Goal: Information Seeking & Learning: Check status

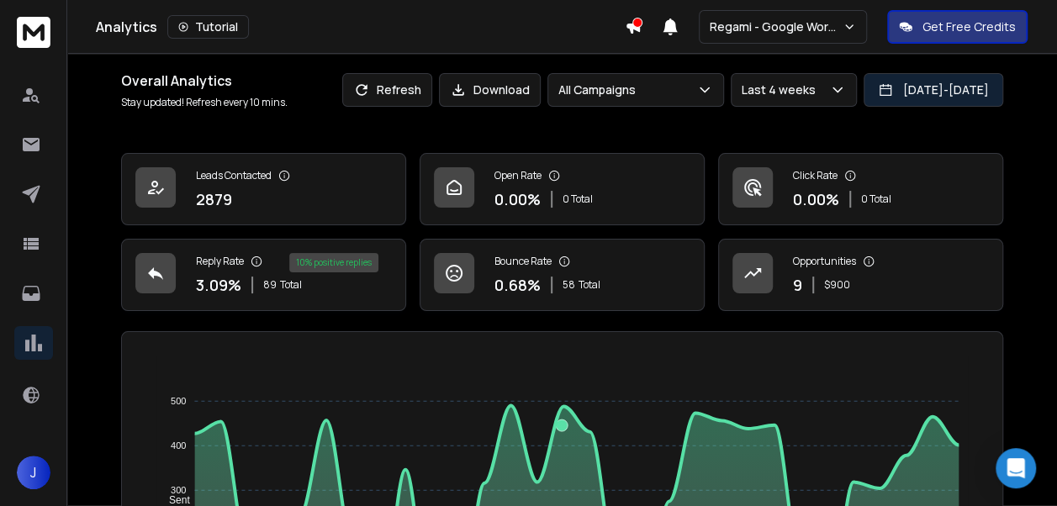
click at [954, 96] on button "[DATE] - [DATE]" at bounding box center [934, 90] width 140 height 34
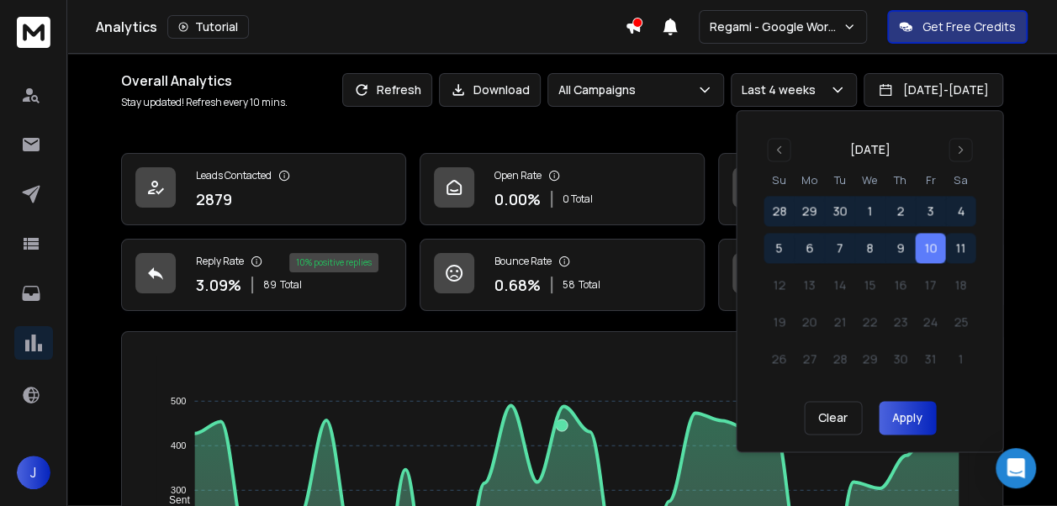
click at [782, 250] on button "5" at bounding box center [779, 249] width 30 height 30
click at [961, 244] on button "11" at bounding box center [960, 249] width 30 height 30
click at [774, 244] on button "5" at bounding box center [779, 249] width 30 height 30
click at [928, 413] on button "Apply" at bounding box center [907, 419] width 57 height 34
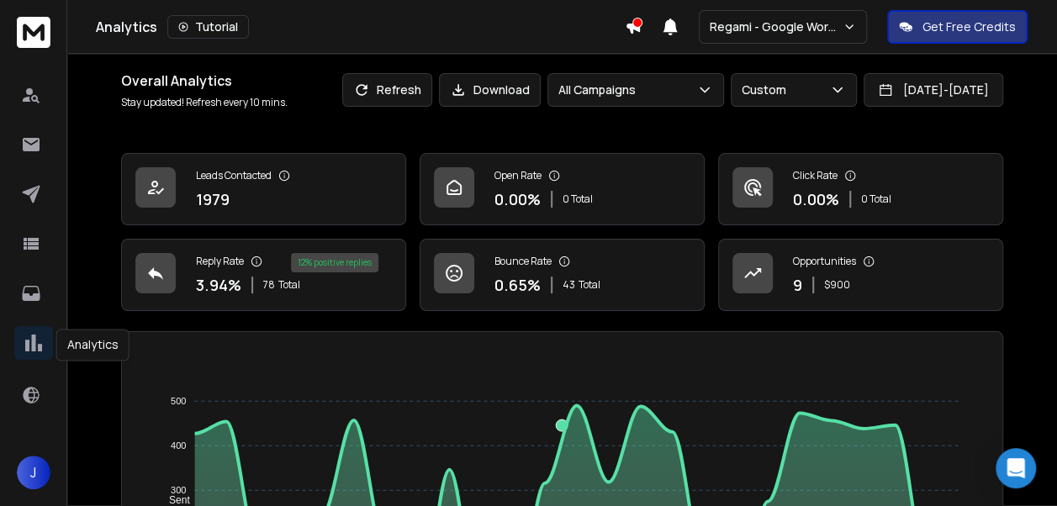
click at [32, 358] on link at bounding box center [33, 343] width 39 height 39
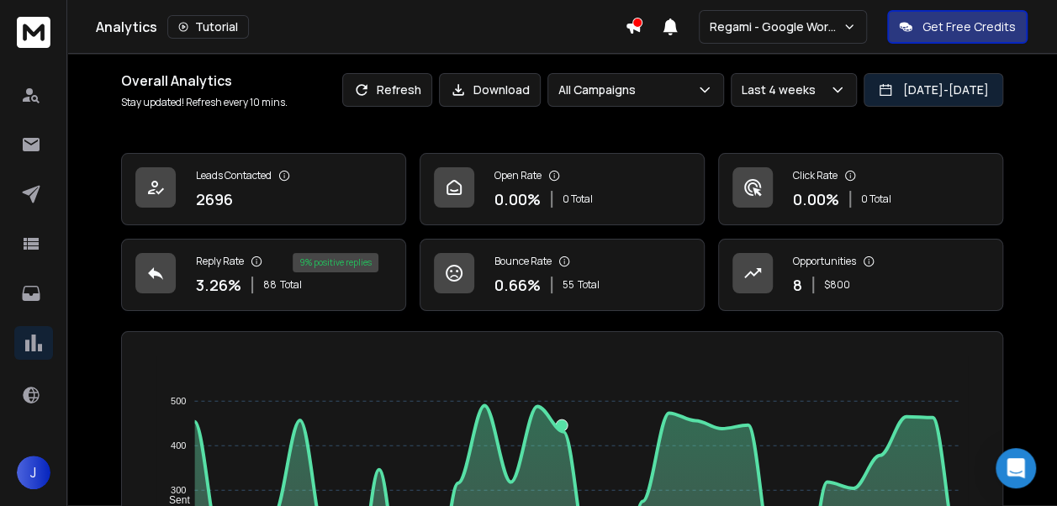
click at [864, 88] on button "12 Sep 2025 - 11 Oct 2025" at bounding box center [934, 90] width 140 height 34
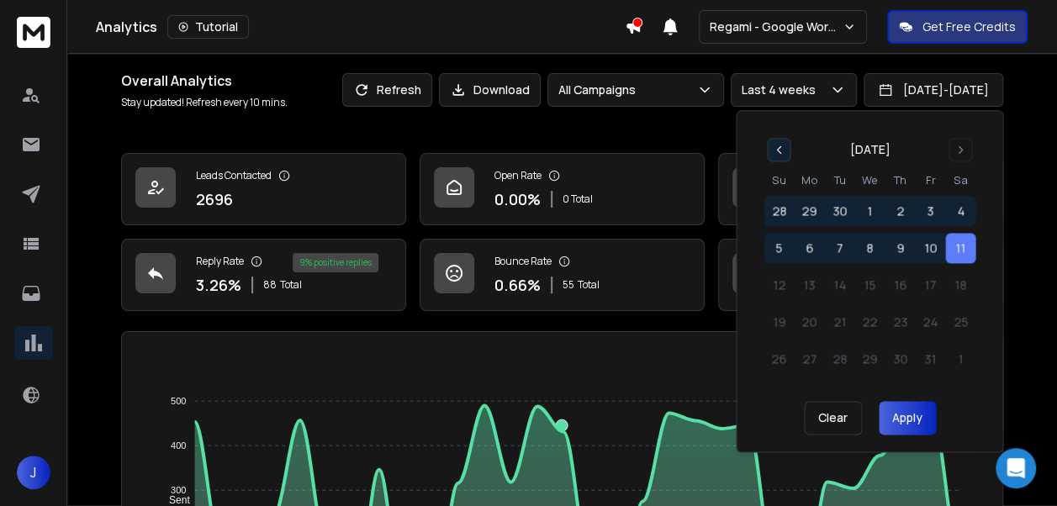
click at [777, 153] on icon "Go to previous month" at bounding box center [778, 149] width 13 height 13
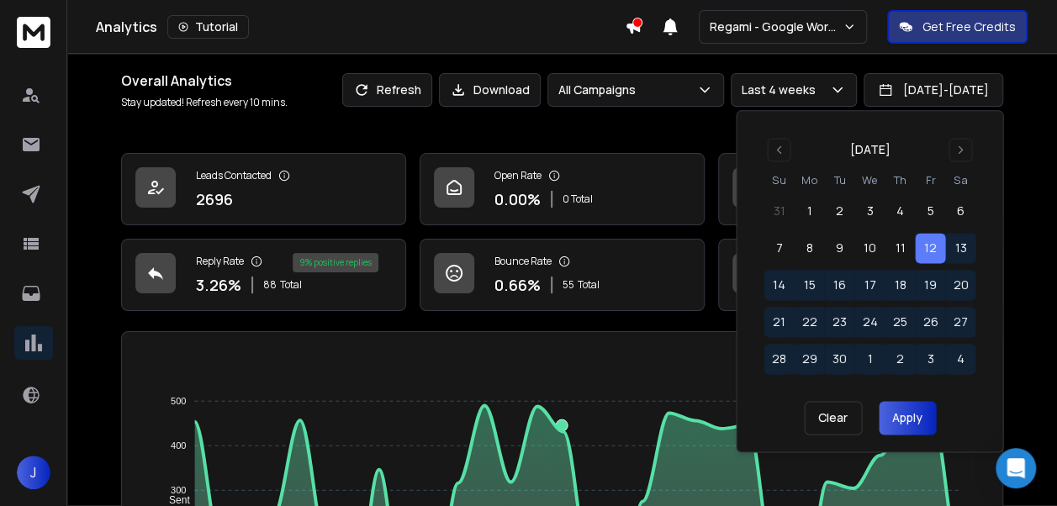
click at [930, 247] on button "12" at bounding box center [930, 249] width 30 height 30
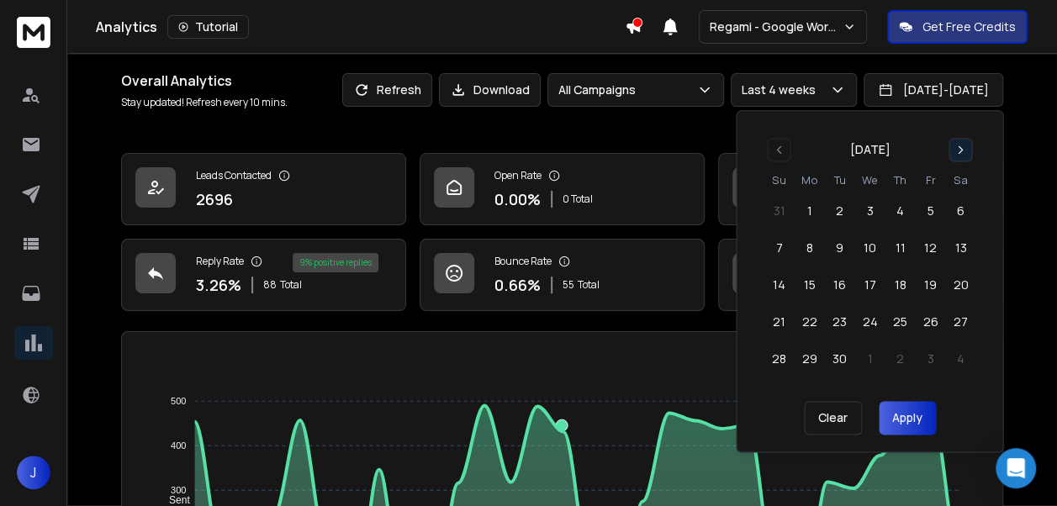
click at [966, 151] on icon "Go to next month" at bounding box center [960, 149] width 13 height 13
click at [781, 242] on button "5" at bounding box center [779, 249] width 30 height 30
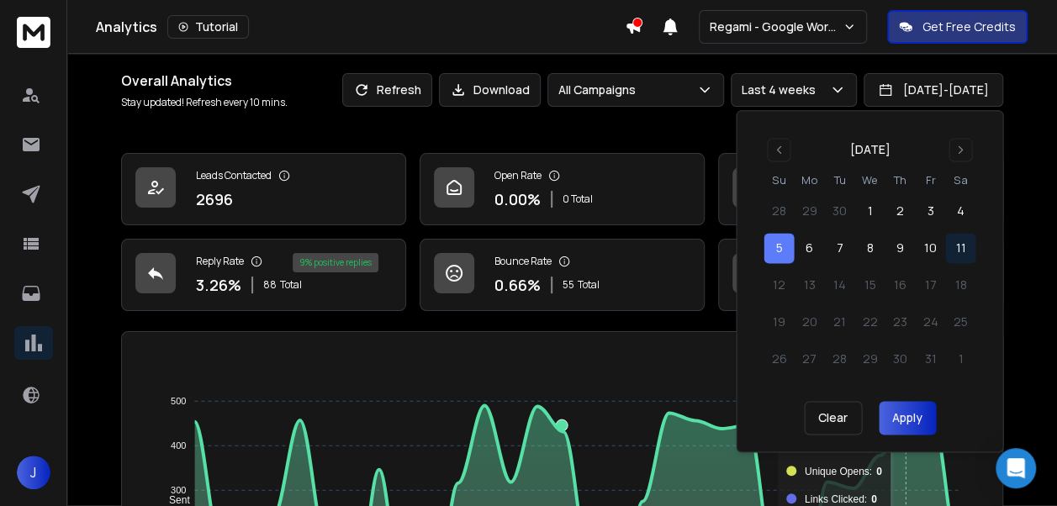
click at [909, 421] on button "Apply" at bounding box center [907, 419] width 57 height 34
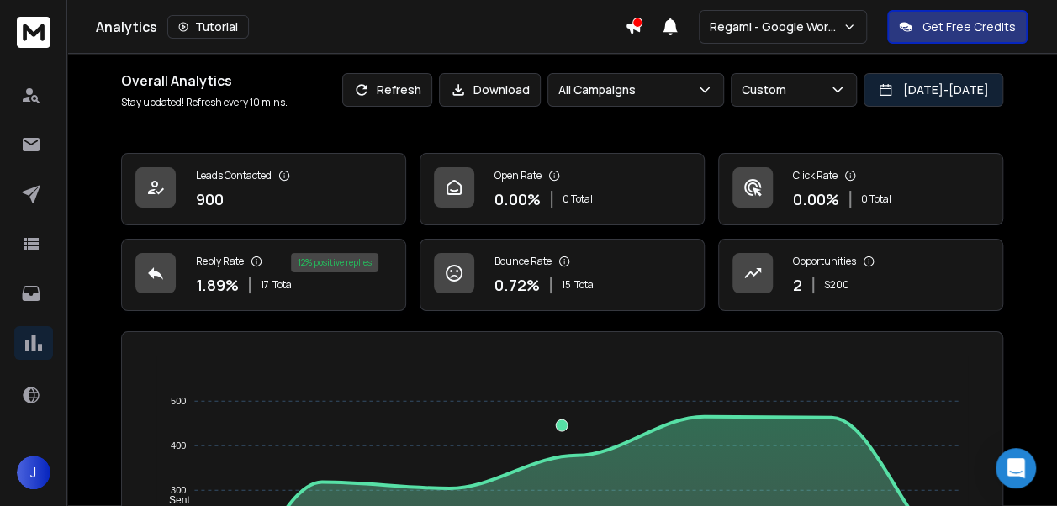
click at [962, 96] on button "05 Oct 2025 - 11 Oct 2025" at bounding box center [934, 90] width 140 height 34
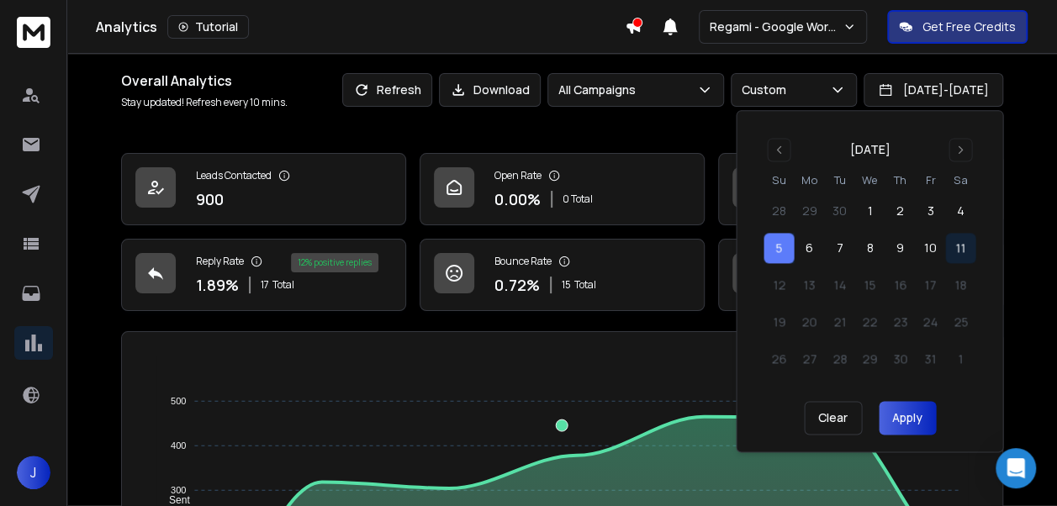
click at [779, 289] on td "12" at bounding box center [779, 286] width 30 height 30
click at [913, 424] on button "Apply" at bounding box center [907, 419] width 57 height 34
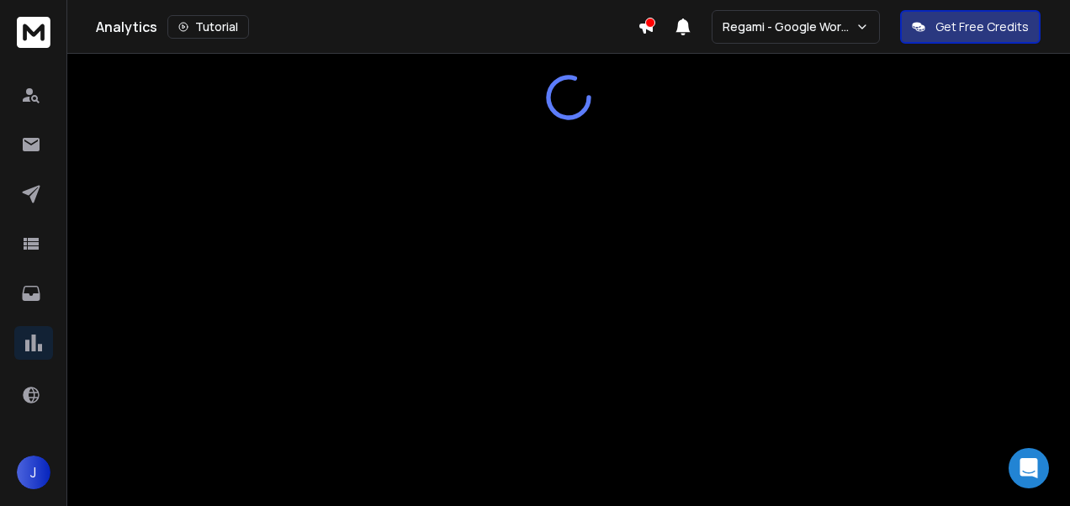
click at [516, 196] on div "ReferralStack Unlock AI-powered affiliate growth Lifetime Deals available! Clai…" at bounding box center [535, 253] width 1070 height 506
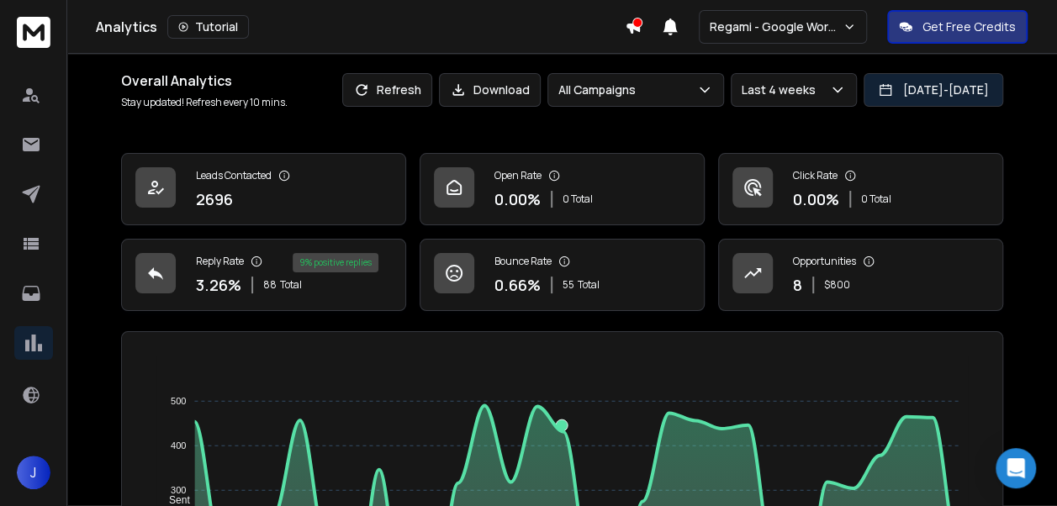
click at [910, 89] on button "12 Sep 2025 - 11 Oct 2025" at bounding box center [934, 90] width 140 height 34
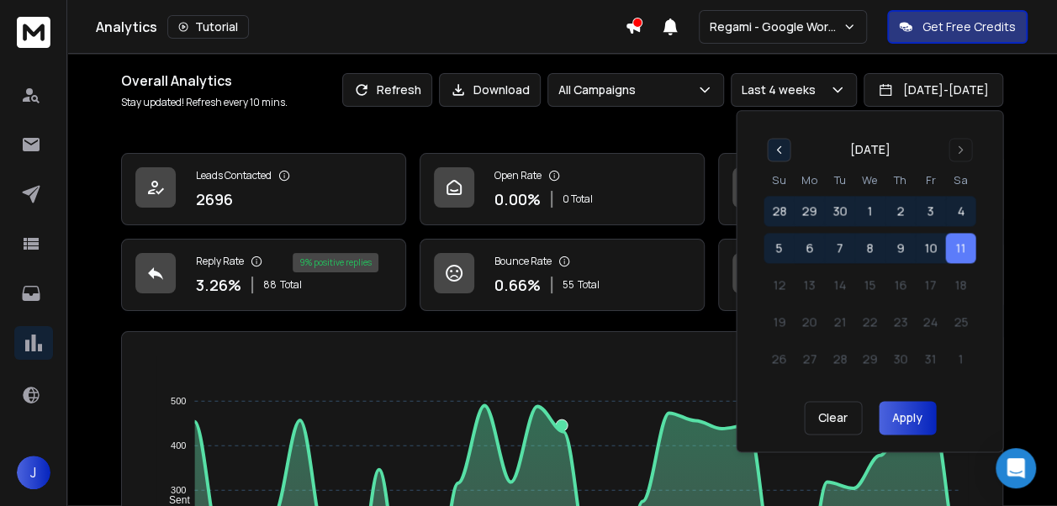
click at [776, 145] on icon "Go to previous month" at bounding box center [778, 149] width 13 height 13
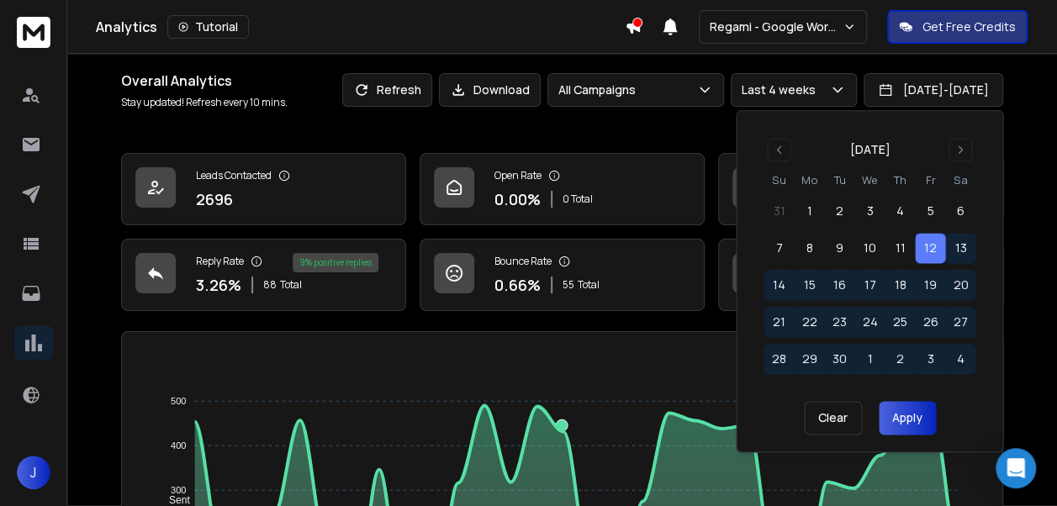
click at [927, 251] on button "12" at bounding box center [930, 249] width 30 height 30
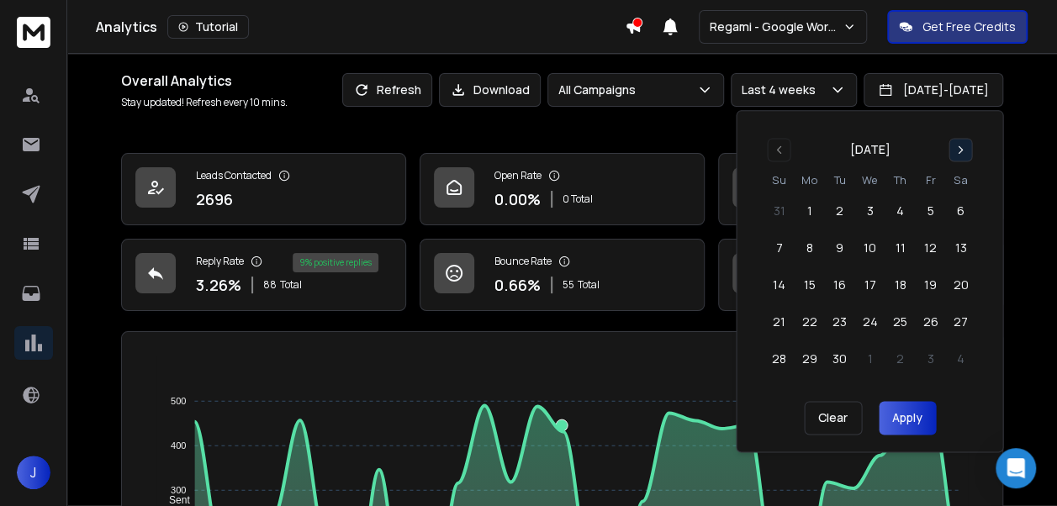
click at [963, 145] on icon "Go to next month" at bounding box center [960, 149] width 13 height 13
click at [782, 247] on button "5" at bounding box center [779, 249] width 30 height 30
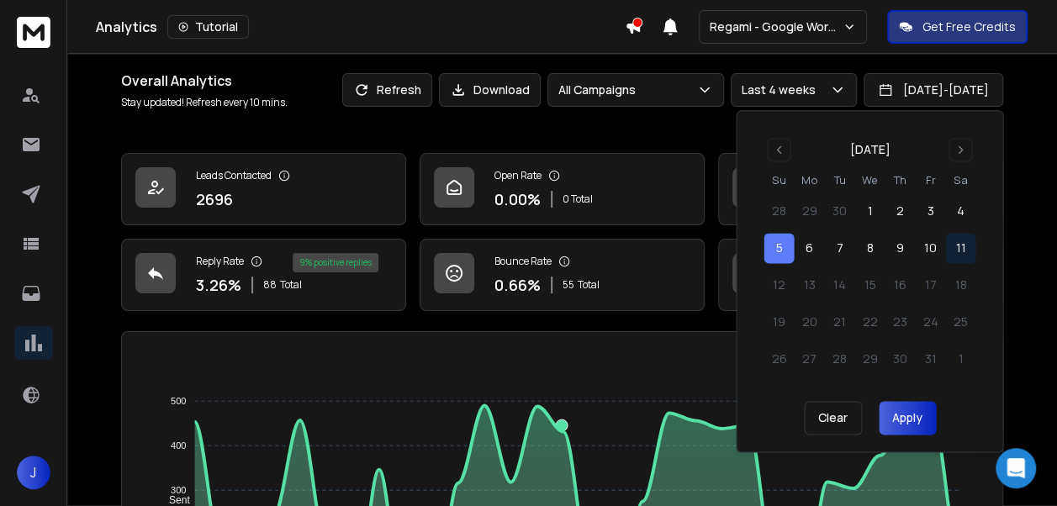
click at [968, 242] on button "11" at bounding box center [960, 249] width 30 height 30
click at [912, 421] on button "Apply" at bounding box center [907, 419] width 57 height 34
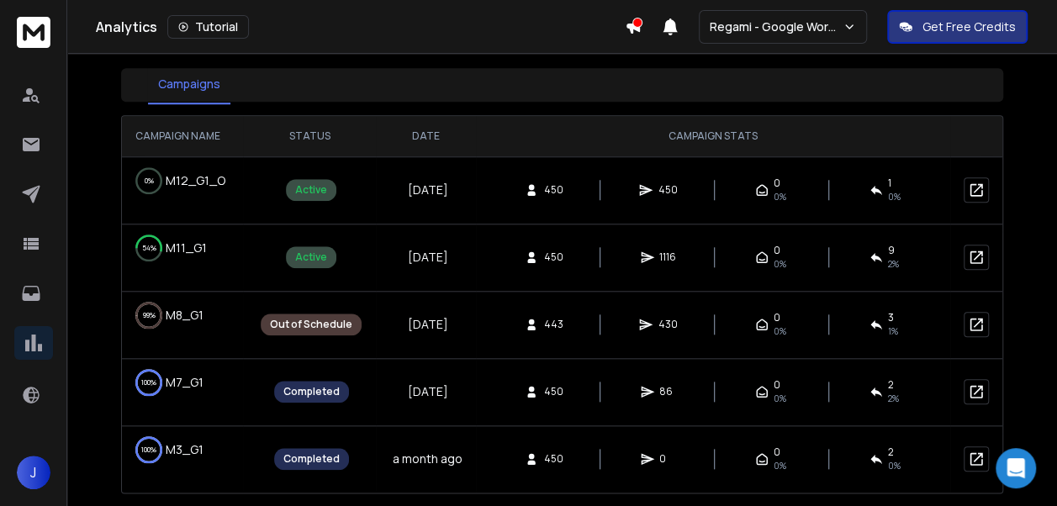
scroll to position [711, 0]
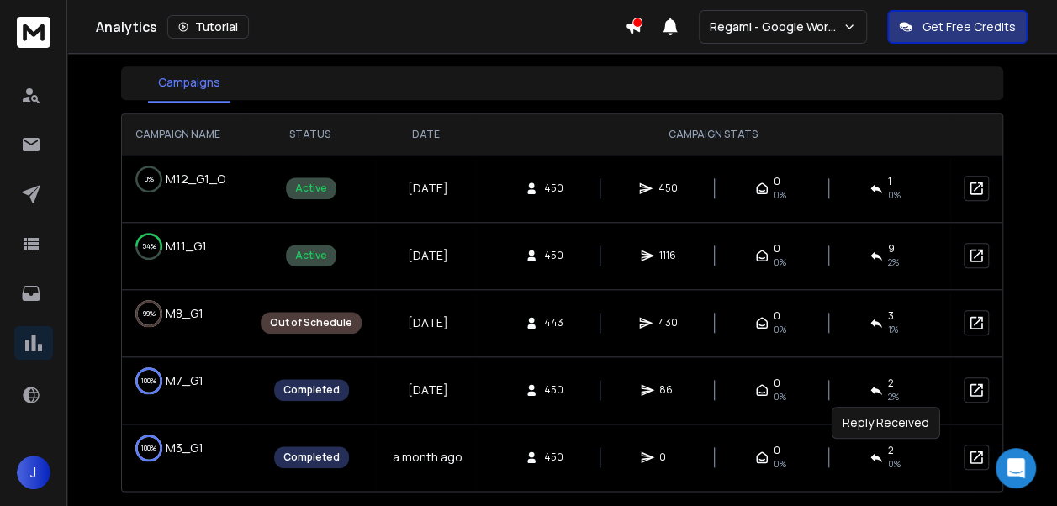
click at [878, 444] on div "2 0%" at bounding box center [886, 457] width 50 height 27
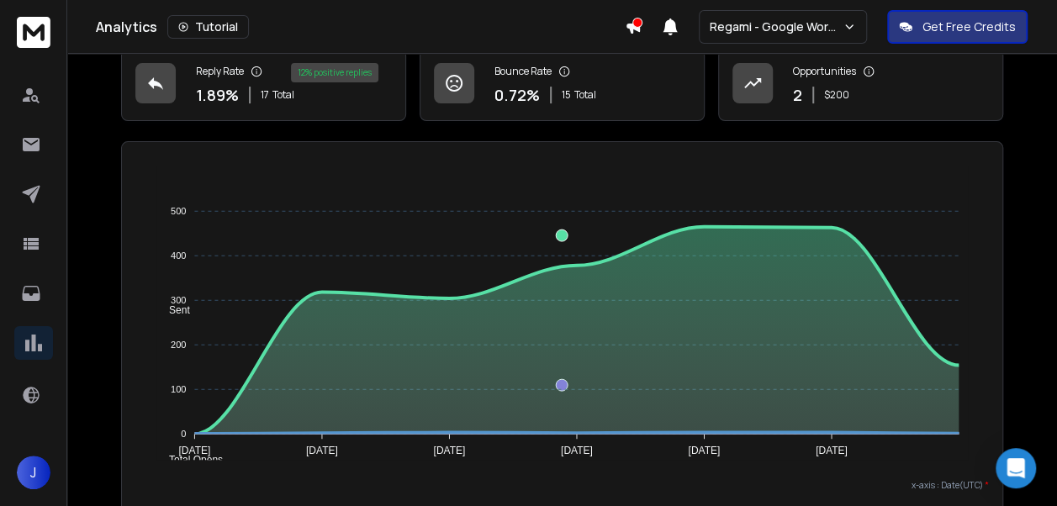
scroll to position [0, 0]
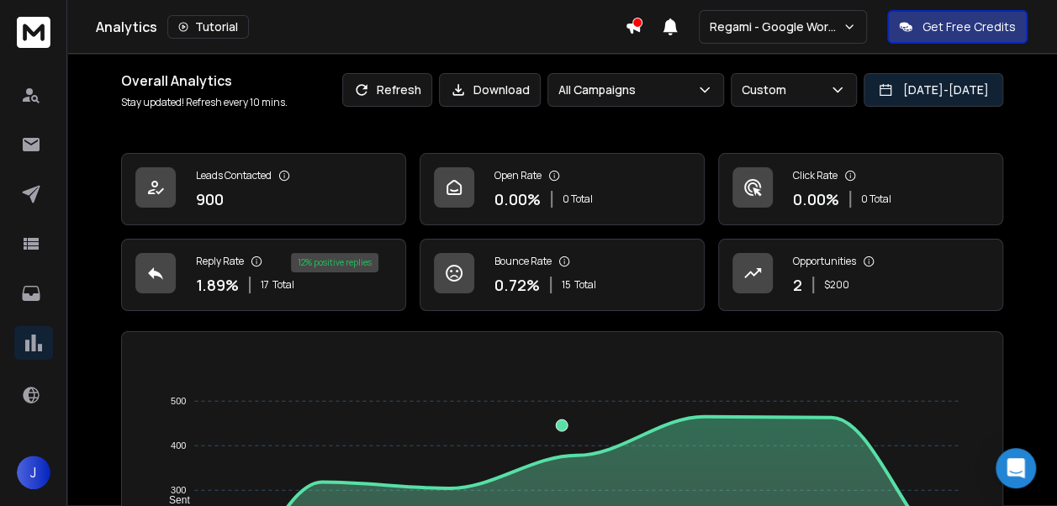
click at [898, 93] on button "05 Oct 2025 - 11 Oct 2025" at bounding box center [934, 90] width 140 height 34
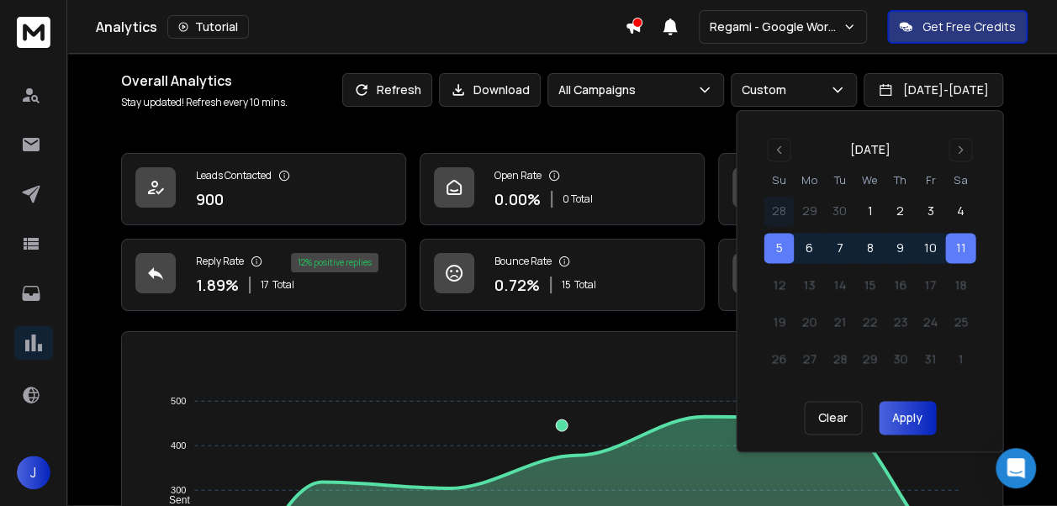
click at [784, 207] on button "28" at bounding box center [779, 212] width 30 height 30
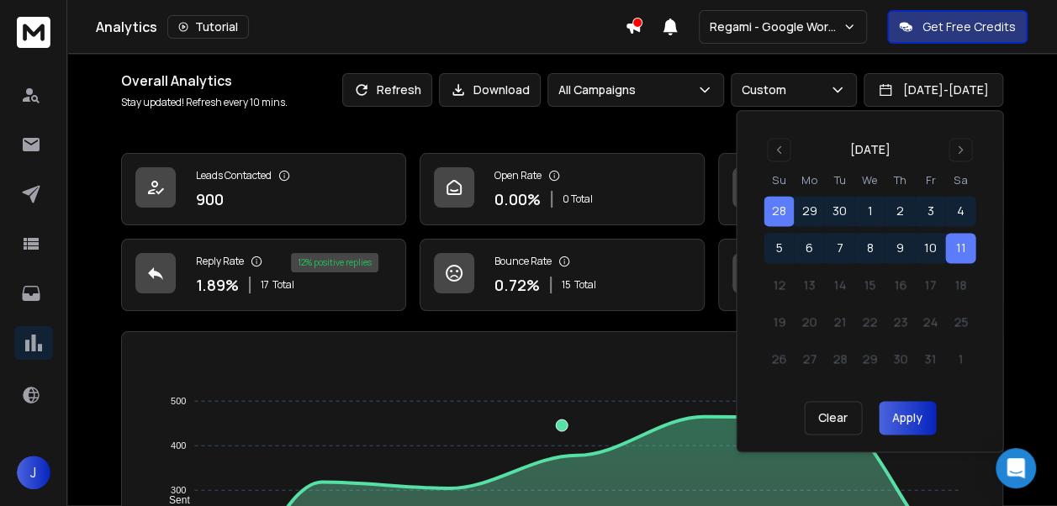
click at [961, 202] on button "4" at bounding box center [960, 212] width 30 height 30
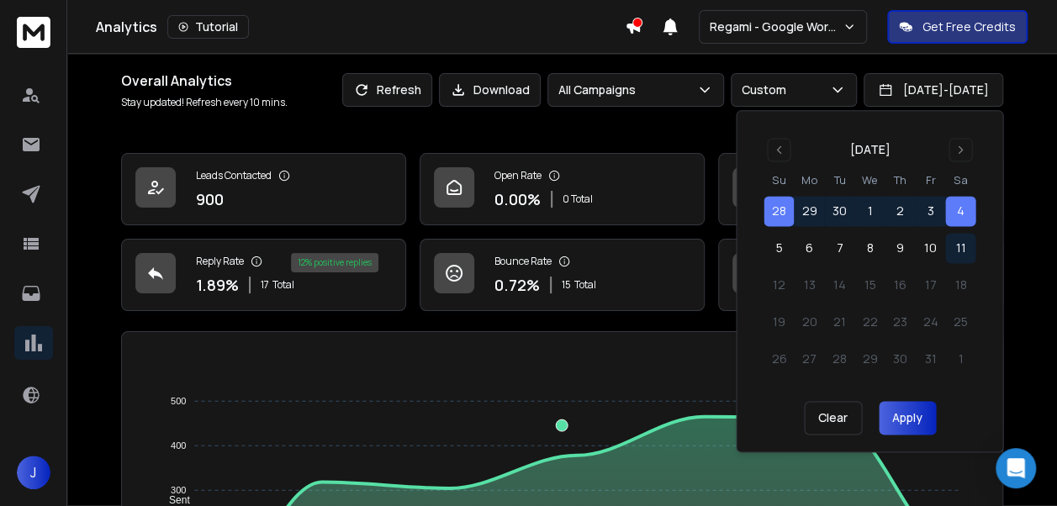
click at [910, 421] on button "Apply" at bounding box center [907, 419] width 57 height 34
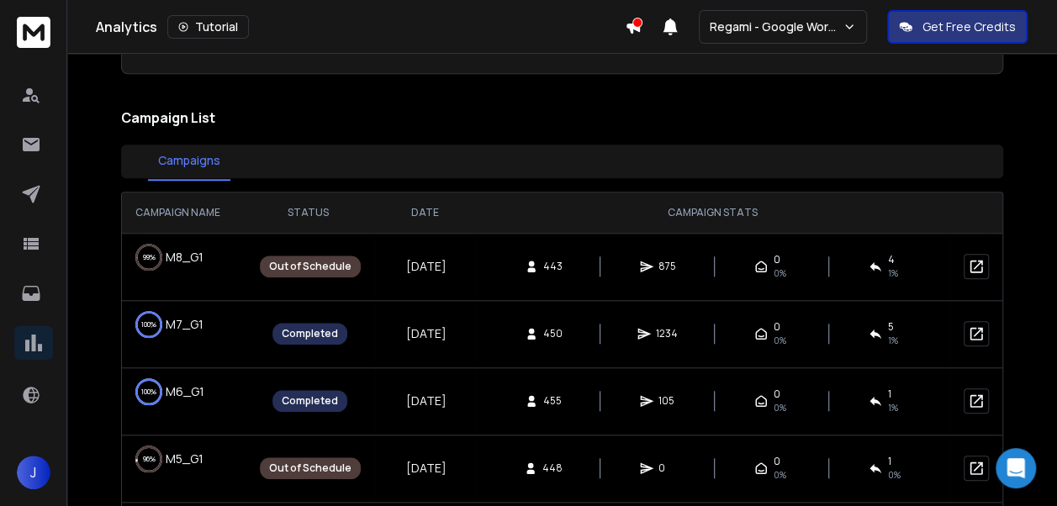
scroll to position [791, 0]
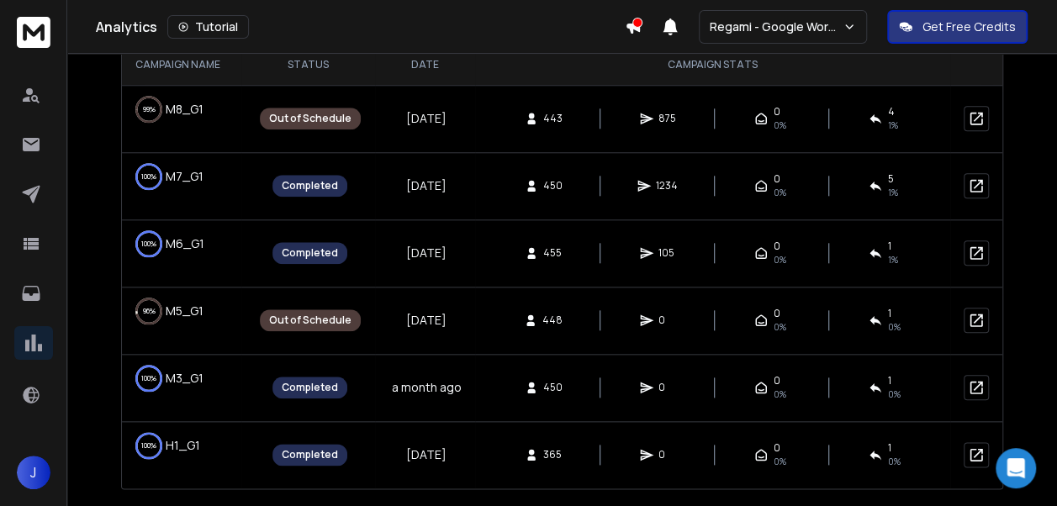
click at [978, 114] on icon at bounding box center [976, 118] width 17 height 17
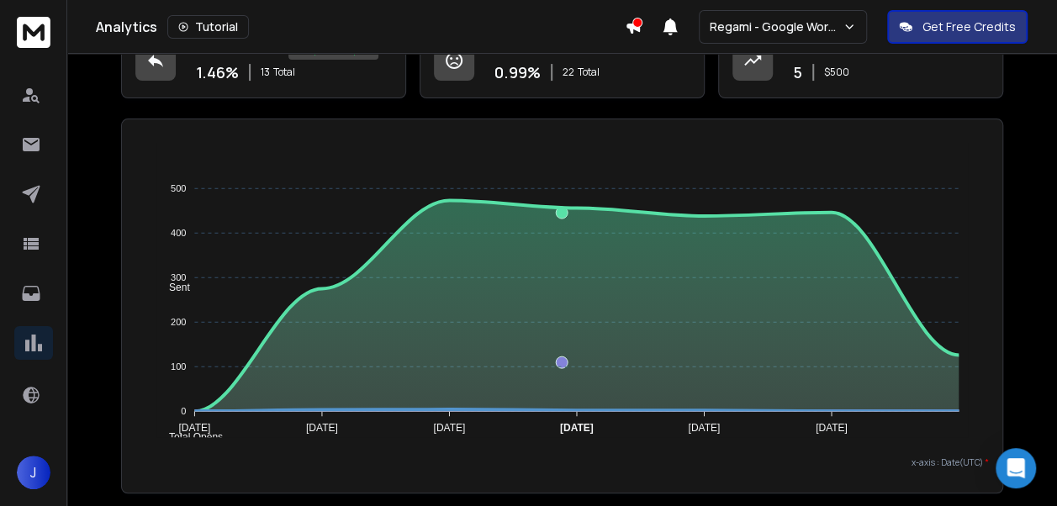
scroll to position [172, 0]
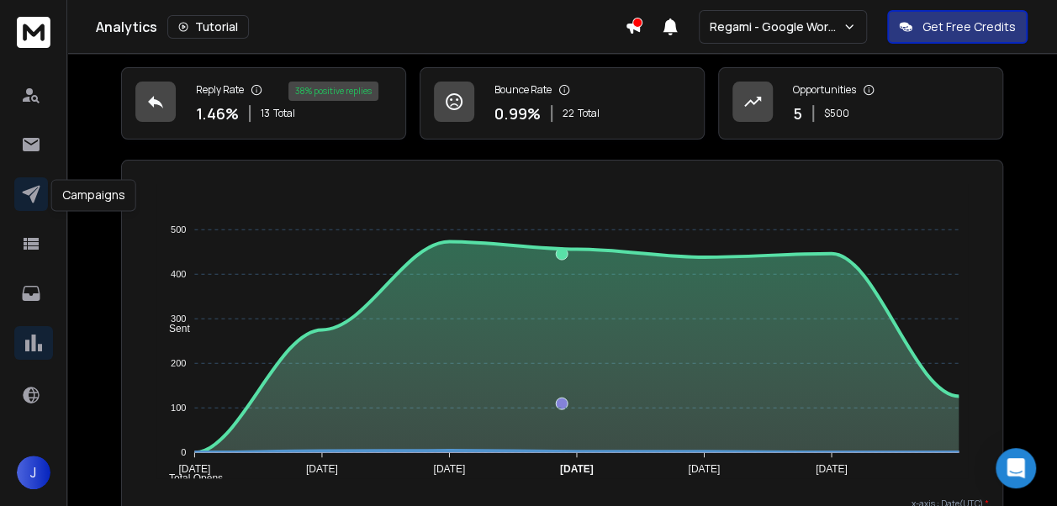
click at [32, 190] on icon at bounding box center [31, 195] width 18 height 18
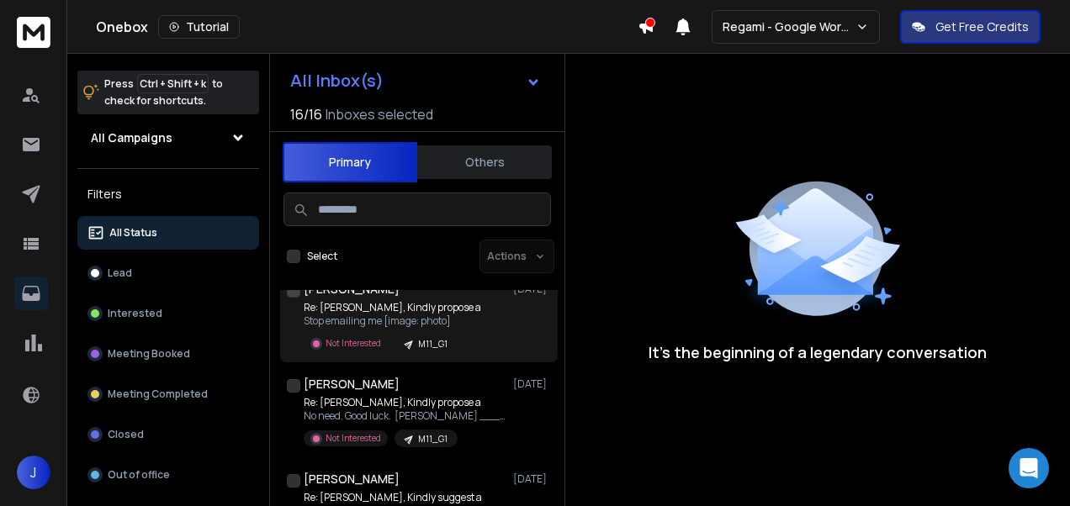
scroll to position [24, 0]
click at [488, 310] on div "Re: Michael, Kindly propose a Stop emailing me [image: photo] Not Interested M1…" at bounding box center [427, 325] width 247 height 51
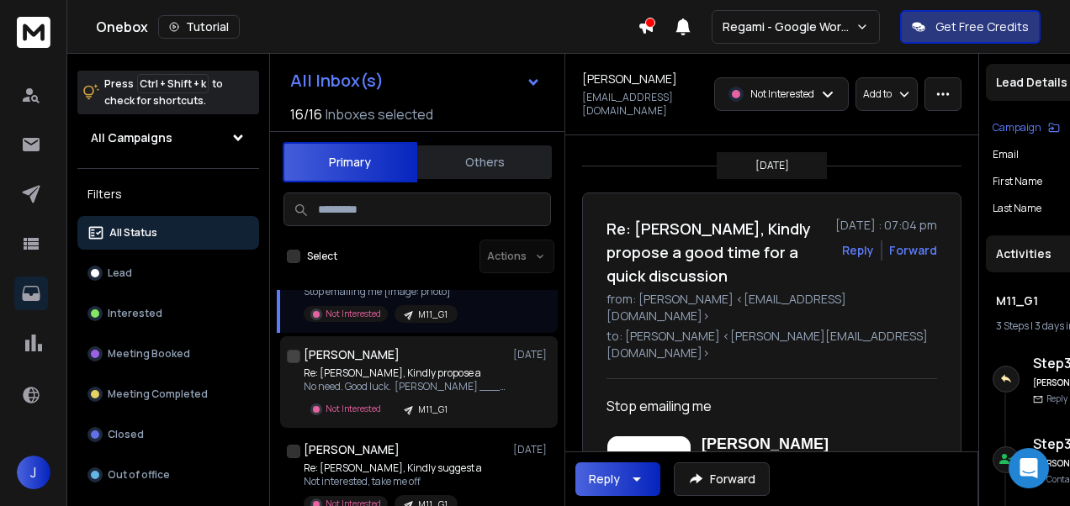
scroll to position [61, 0]
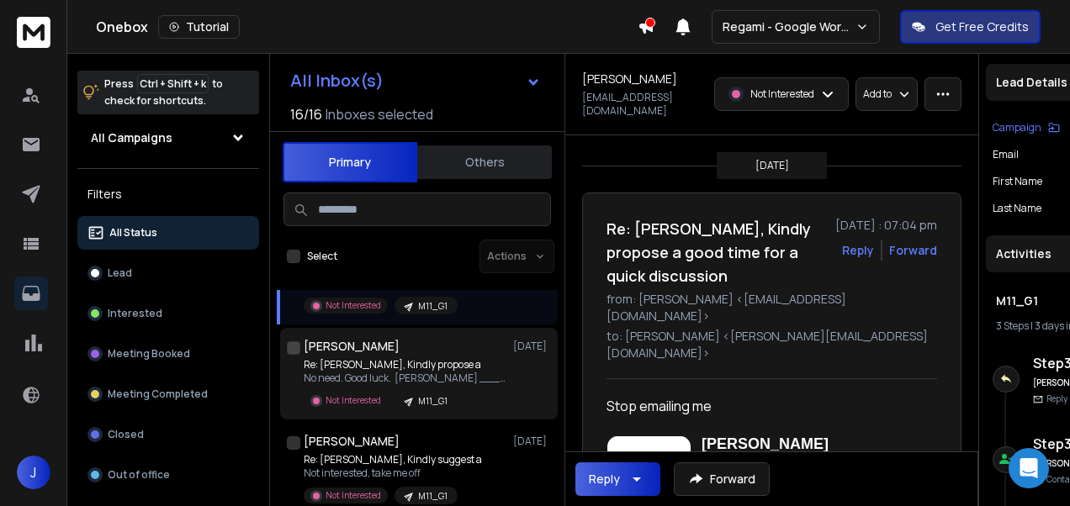
click at [484, 372] on p "No need. Good luck. Scott _________________________ Scott Bruder," at bounding box center [405, 378] width 202 height 13
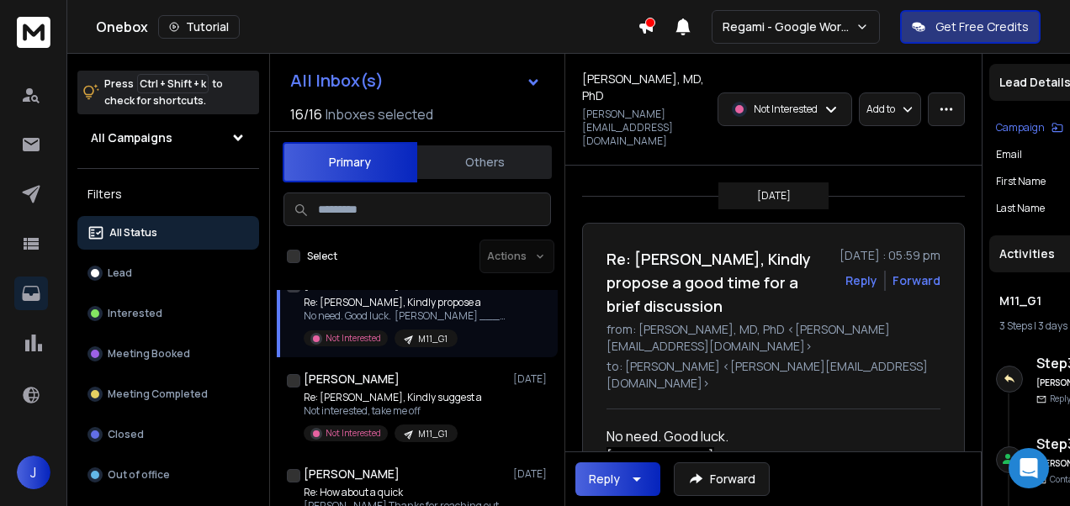
scroll to position [124, 0]
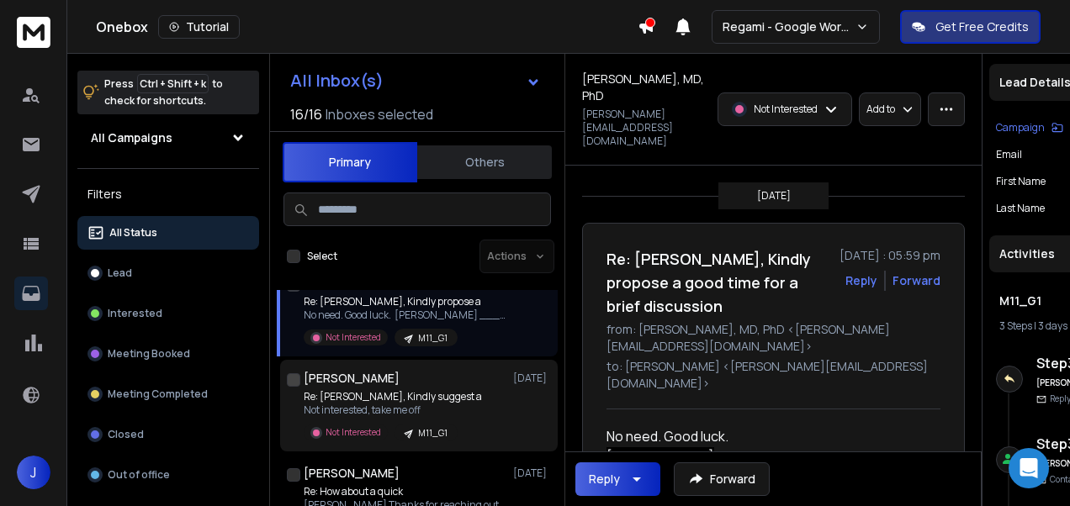
click at [490, 400] on div "Re: Sean, Kindly suggest a Not interested, take me off Not Interested M11_G1" at bounding box center [427, 415] width 247 height 51
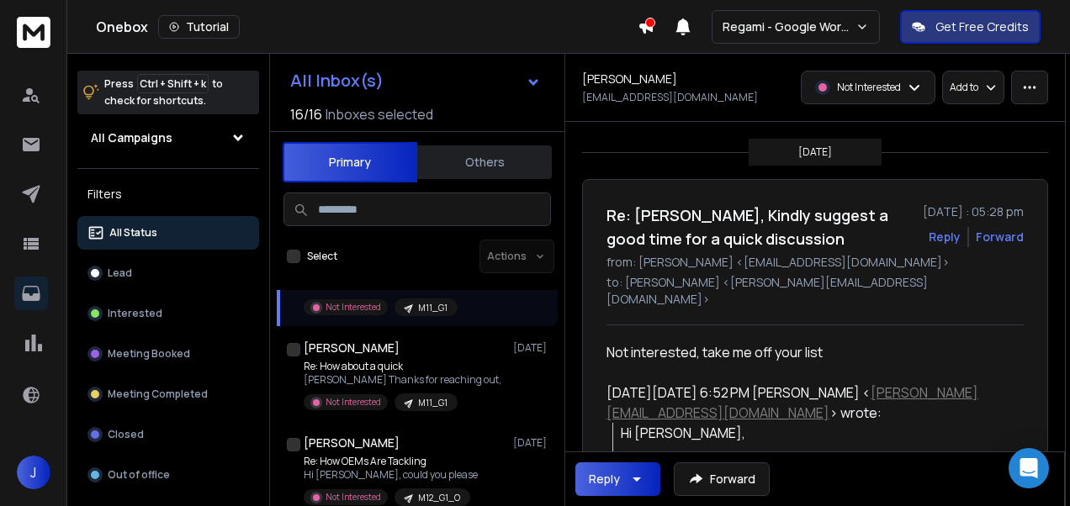
scroll to position [250, 0]
click at [490, 400] on div "Re: How about a quick Katie Thanks for reaching out, Not Interested M11_G1" at bounding box center [427, 384] width 247 height 51
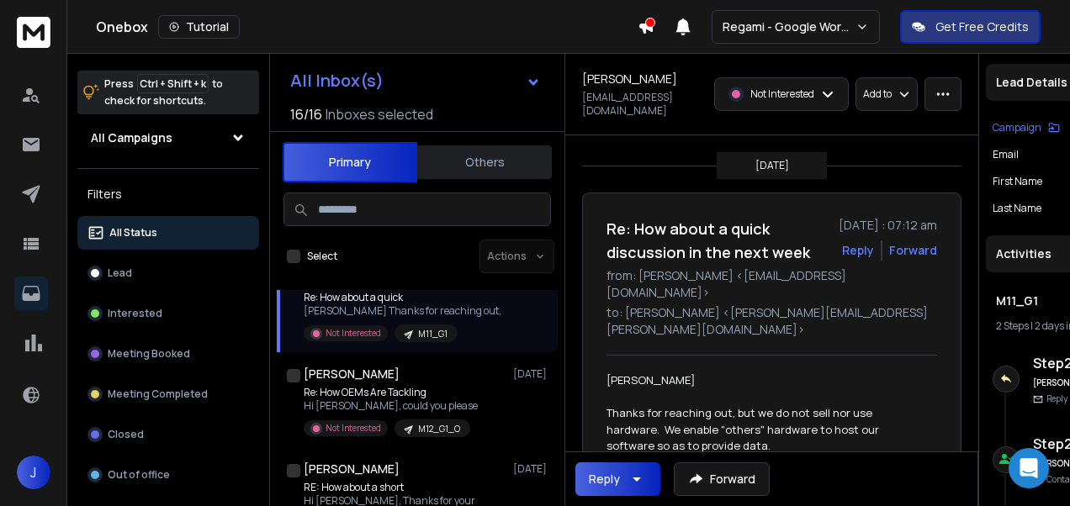
scroll to position [319, 0]
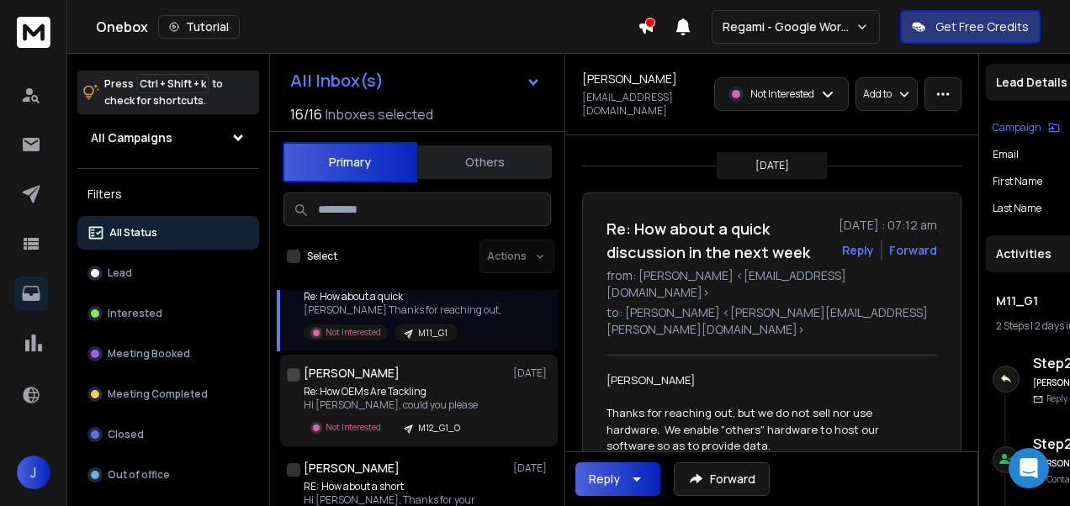
click at [487, 385] on div "Re: How OEMs Are Tackling Hi Jennifer, could you please Not Interested M12_G1_O" at bounding box center [427, 410] width 247 height 51
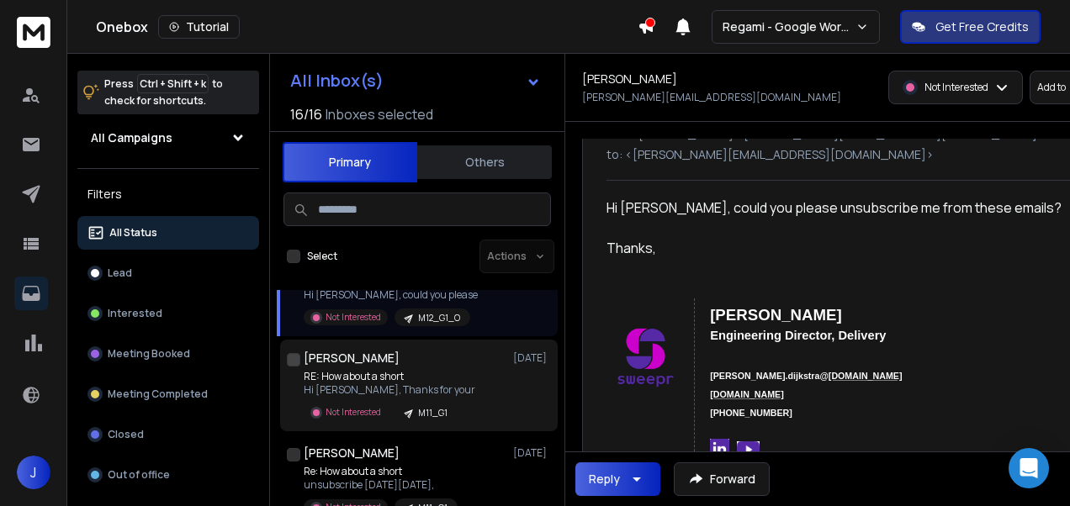
scroll to position [430, 0]
click at [467, 368] on div "Eran Weragama 09 Oct RE: How about a short Hi Teresa, Thanks for your Not Inter…" at bounding box center [427, 384] width 247 height 71
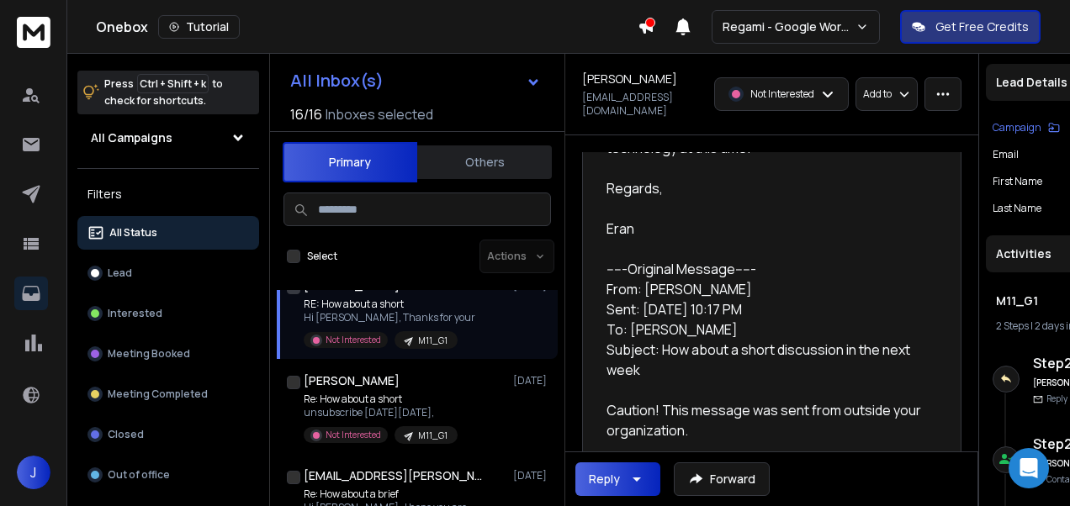
scroll to position [506, 0]
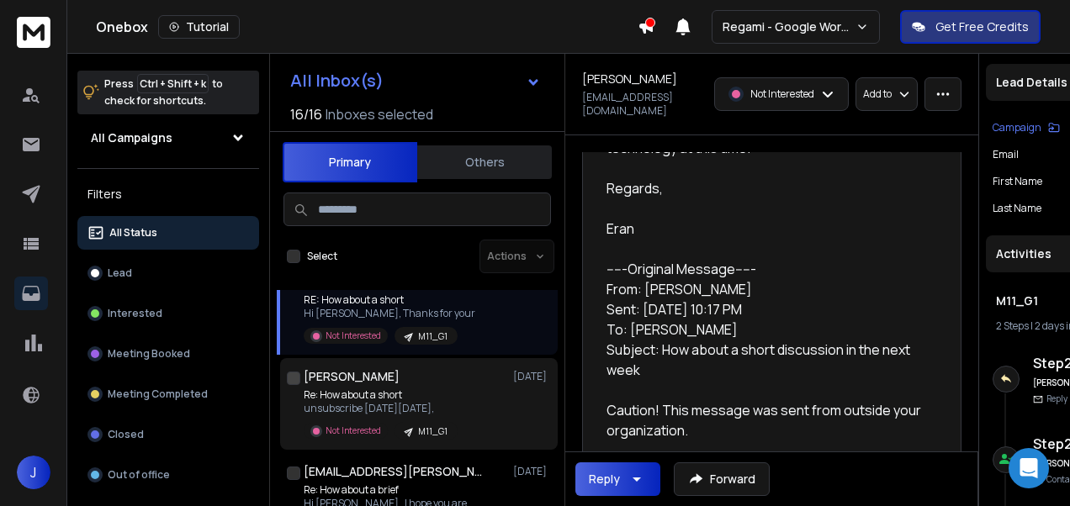
click at [483, 408] on div "Re: How about a short unsubscribe On Wed, Oct 8, Not Interested M11_G1" at bounding box center [427, 414] width 247 height 51
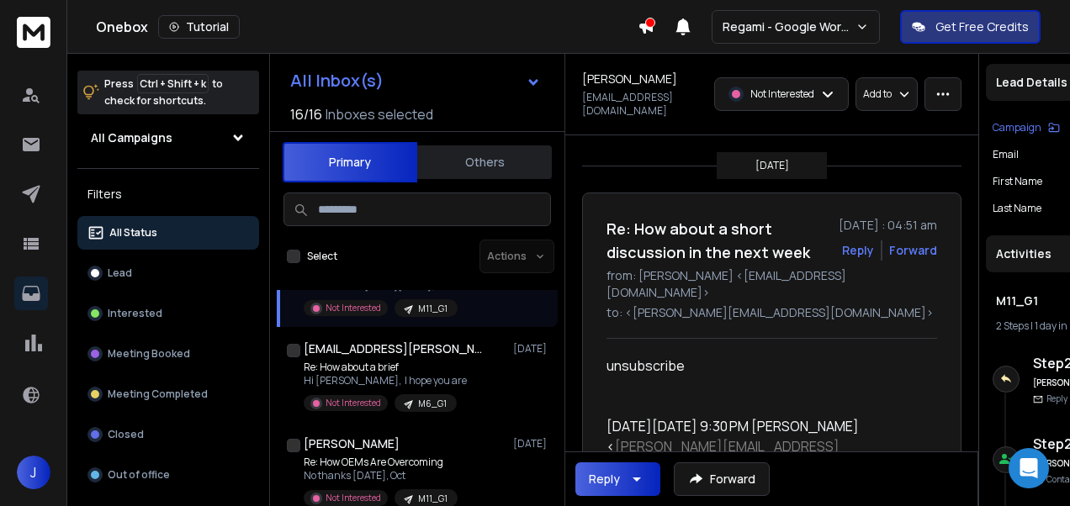
scroll to position [629, 0]
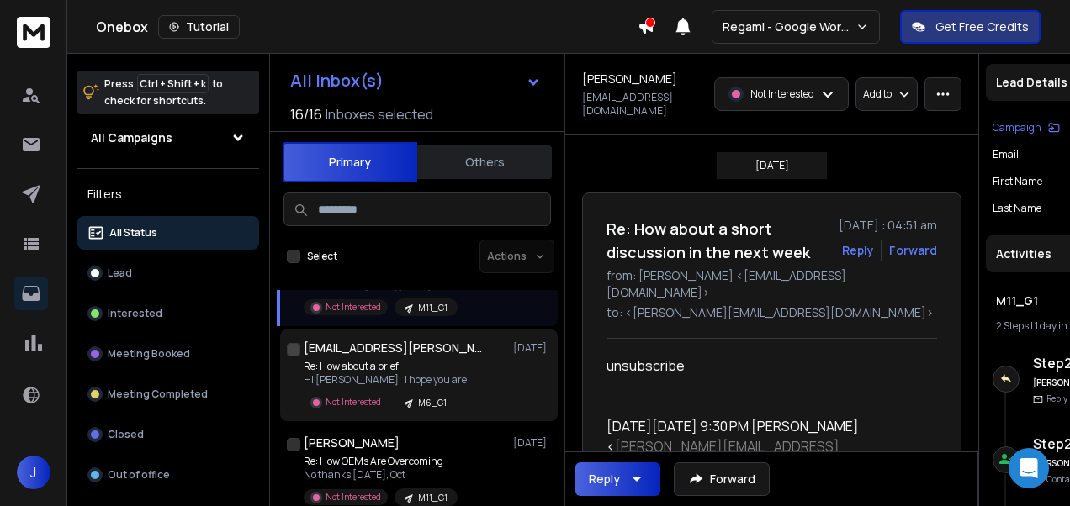
click at [469, 378] on div "Re: How about a brief Hi Negin, I hope you are Not Interested M6_G1" at bounding box center [427, 385] width 247 height 51
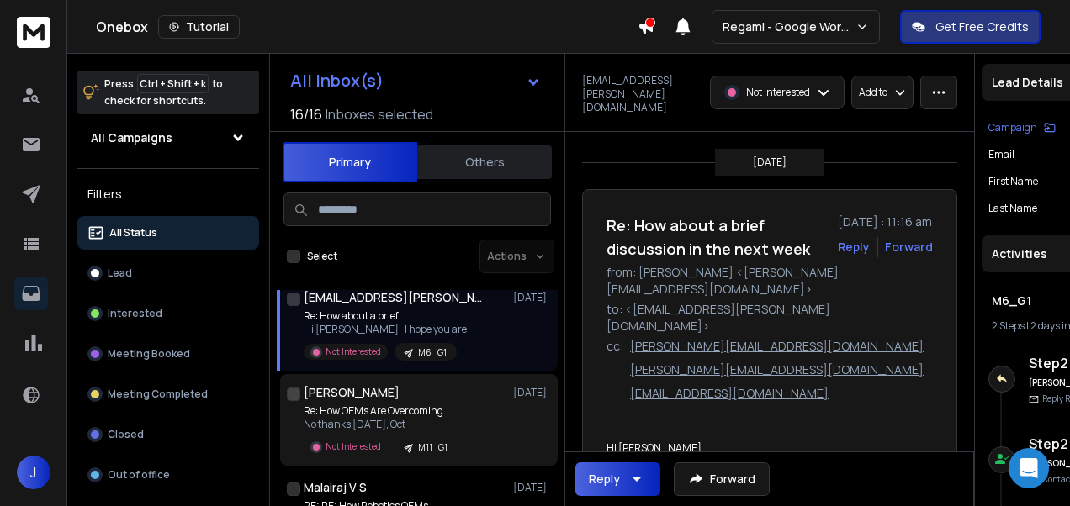
scroll to position [680, 0]
click at [474, 417] on div "Re: How OEMs Are Overcoming No thanks On Tue, Oct Not Interested M11_G1" at bounding box center [427, 429] width 247 height 51
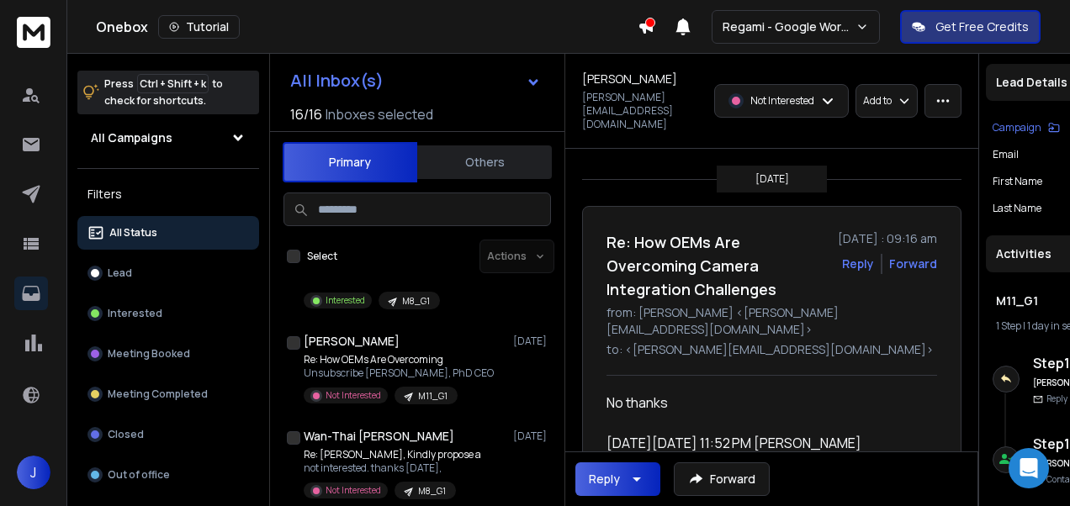
scroll to position [1017, 0]
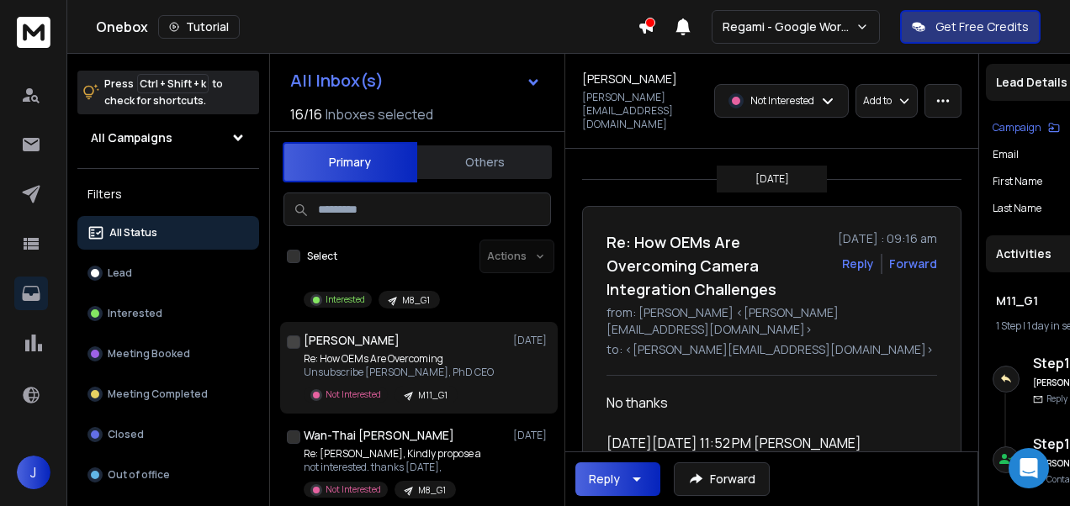
click at [483, 357] on div "Re: How OEMs Are Overcoming Unsubscribe Adrian Moise, PhD CEO Not Interested M1…" at bounding box center [427, 377] width 247 height 51
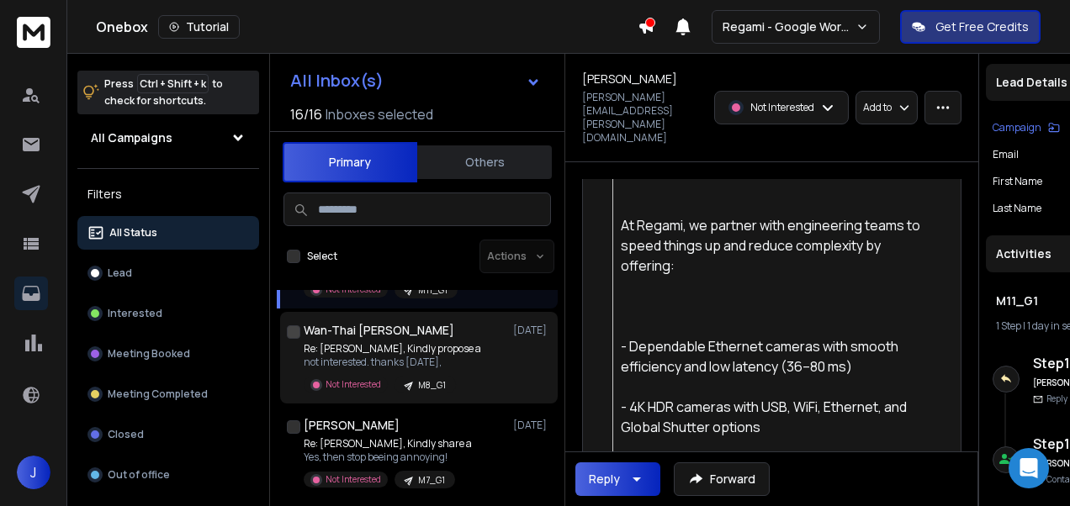
scroll to position [1123, 0]
click at [457, 332] on div "Wan-Thai Hsu 07 Oct" at bounding box center [427, 329] width 247 height 17
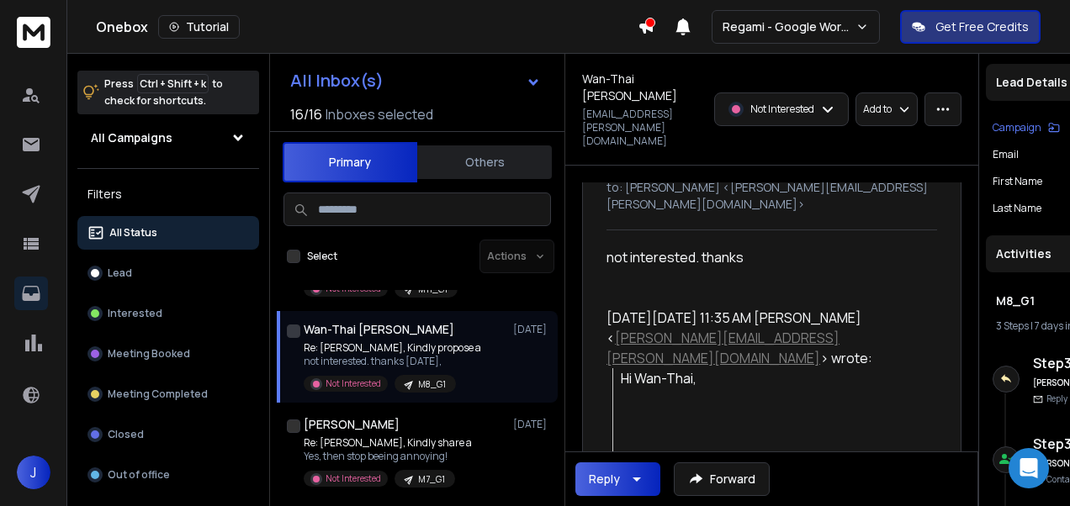
scroll to position [180, 0]
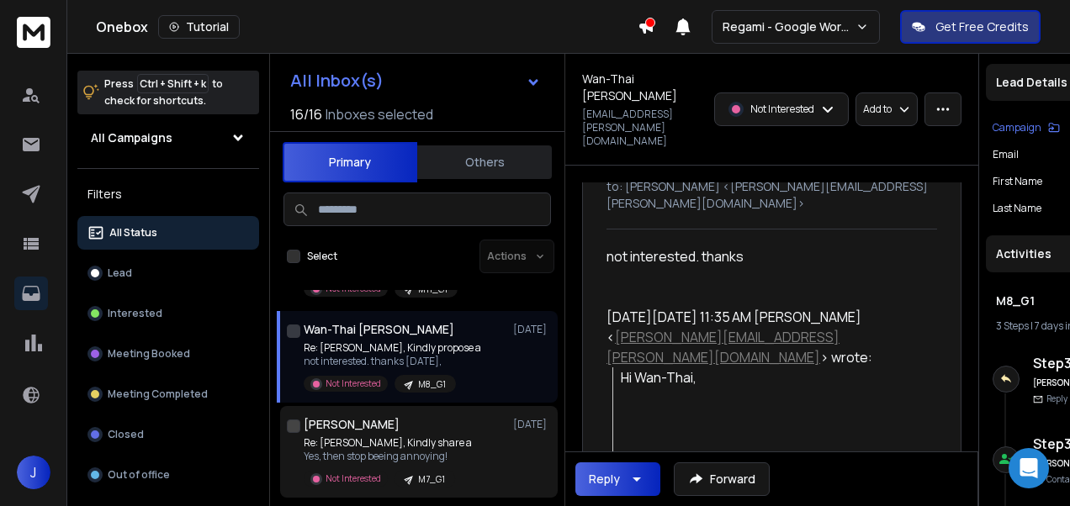
click at [357, 431] on div "Heine 07 Oct" at bounding box center [427, 424] width 247 height 17
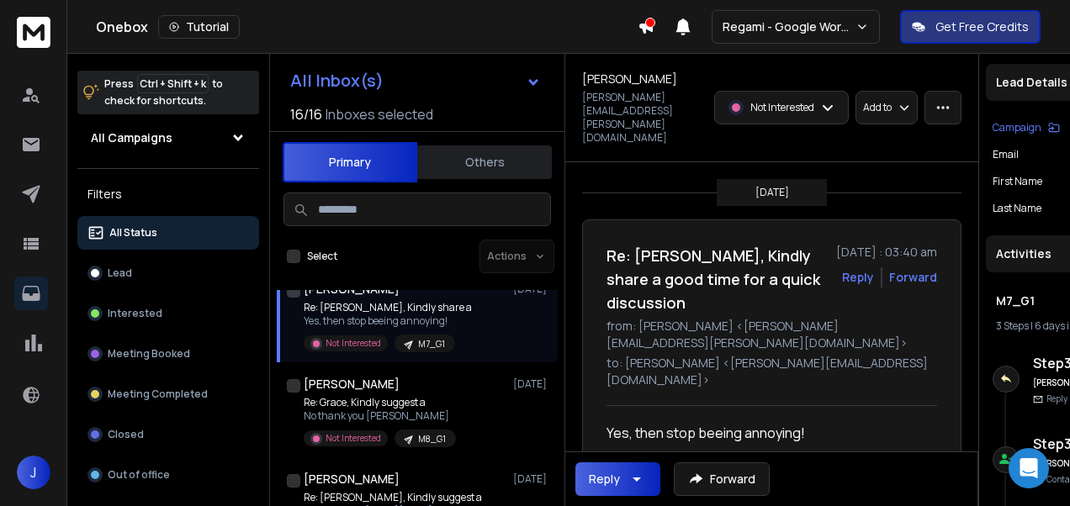
scroll to position [1260, 0]
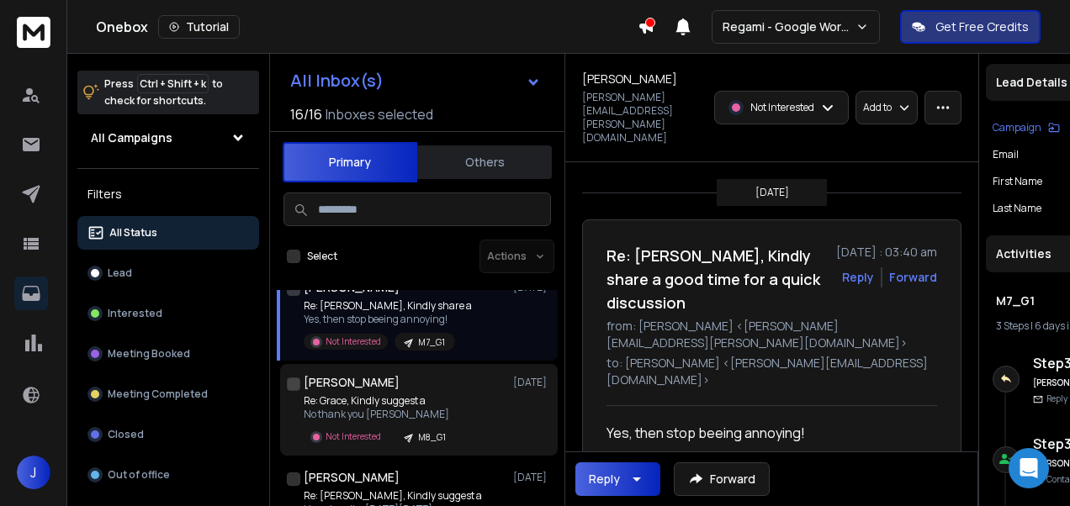
click at [410, 391] on div "Grace Nodes 07 Oct Re: Grace, Kindly suggest a No thank you Grace Nodes Not Int…" at bounding box center [427, 409] width 247 height 71
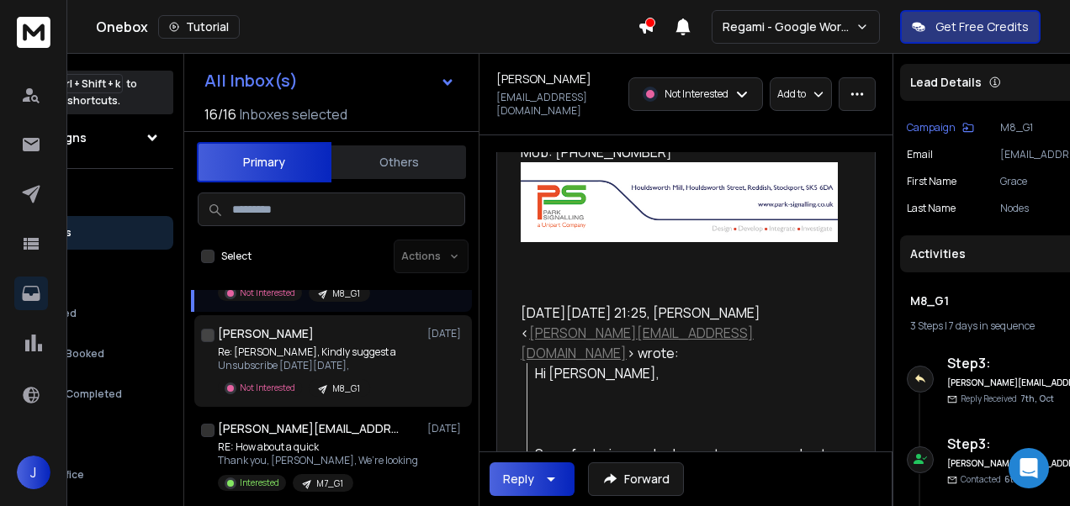
scroll to position [1405, 0]
click at [392, 320] on div "Paul Beckmann 06 Oct Re: Paul, Kindly suggest a Unsubscribe On Mon, Oct 6, Not …" at bounding box center [333, 361] width 278 height 92
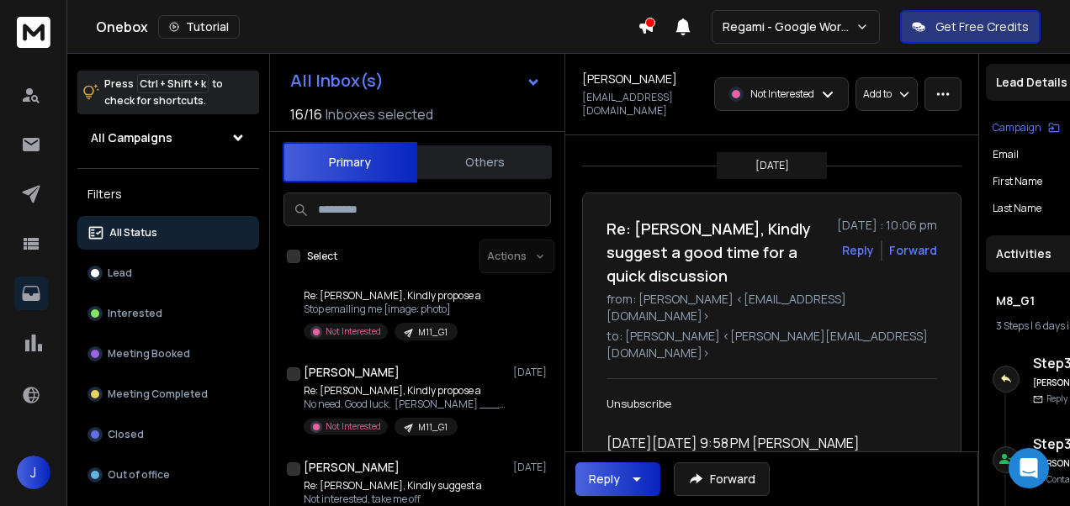
scroll to position [0, 0]
